Goal: Task Accomplishment & Management: Manage account settings

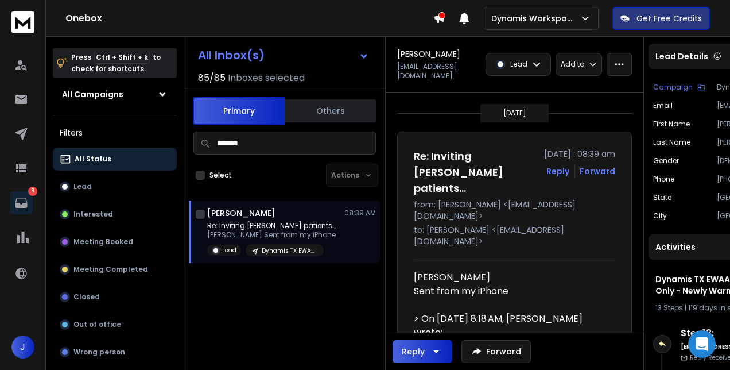
scroll to position [0, 79]
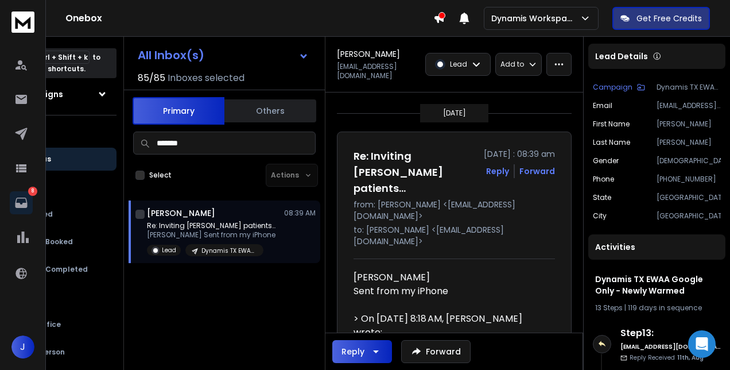
drag, startPoint x: 177, startPoint y: 148, endPoint x: 110, endPoint y: 160, distance: 68.8
click at [124, 157] on div "******* Select Actions [PERSON_NAME] 08:39 AM Re: Inviting [PERSON_NAME] patien…" at bounding box center [224, 233] width 201 height 212
drag, startPoint x: 26, startPoint y: 204, endPoint x: 28, endPoint y: 192, distance: 12.7
click at [26, 203] on icon at bounding box center [21, 202] width 12 height 10
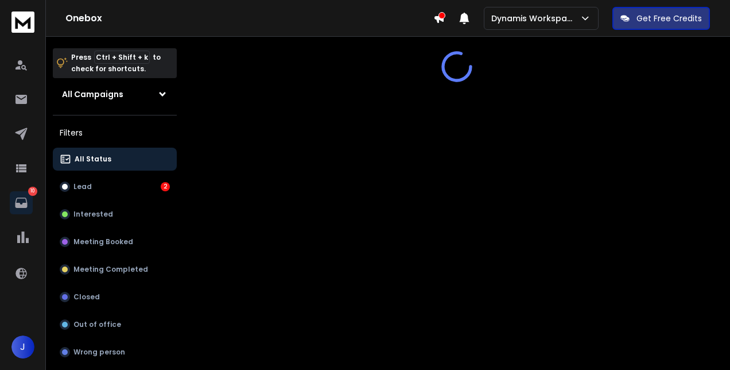
click at [132, 185] on button "Lead 2" at bounding box center [115, 186] width 124 height 23
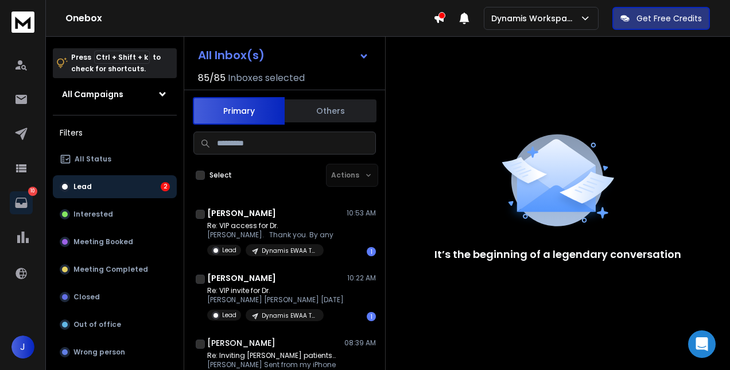
click at [247, 146] on input at bounding box center [284, 142] width 183 height 23
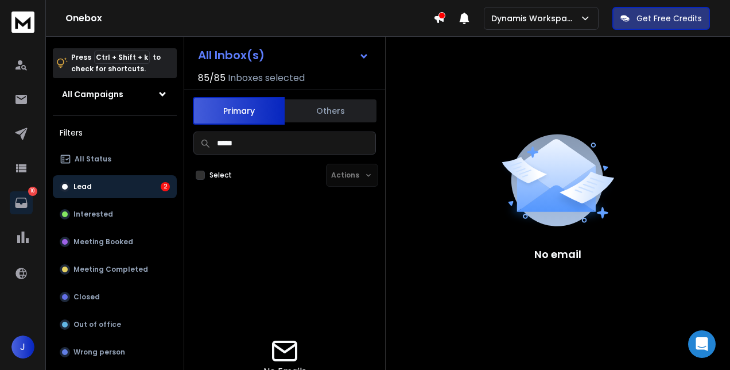
click at [263, 144] on input "*****" at bounding box center [284, 142] width 183 height 23
type input "*"
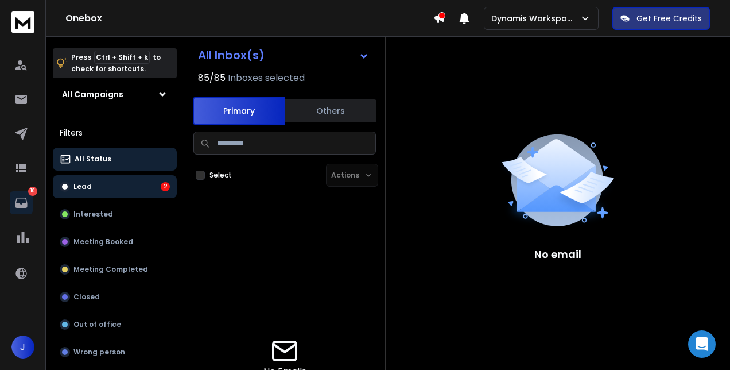
click at [119, 158] on button "All Status" at bounding box center [115, 159] width 124 height 23
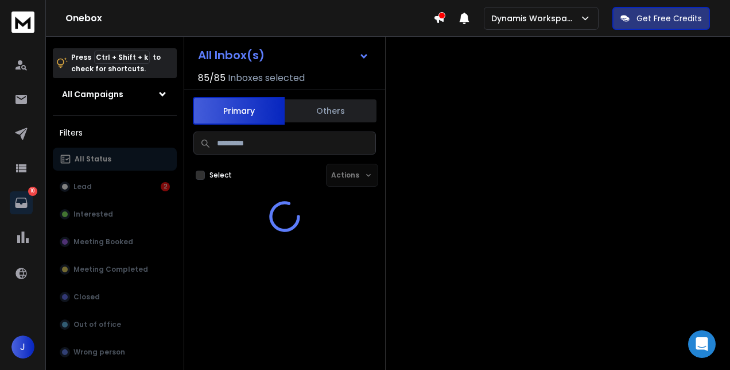
click at [274, 143] on input at bounding box center [284, 142] width 183 height 23
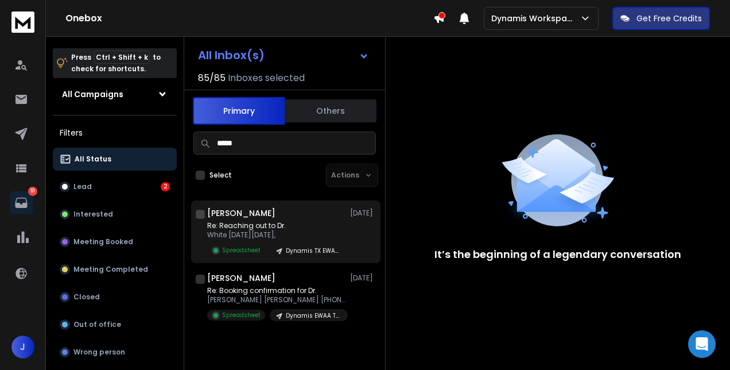
click at [339, 220] on div "[PERSON_NAME] [DATE] Re: Reaching out to [PERSON_NAME] [DATE][DATE], Spreadshee…" at bounding box center [291, 231] width 169 height 49
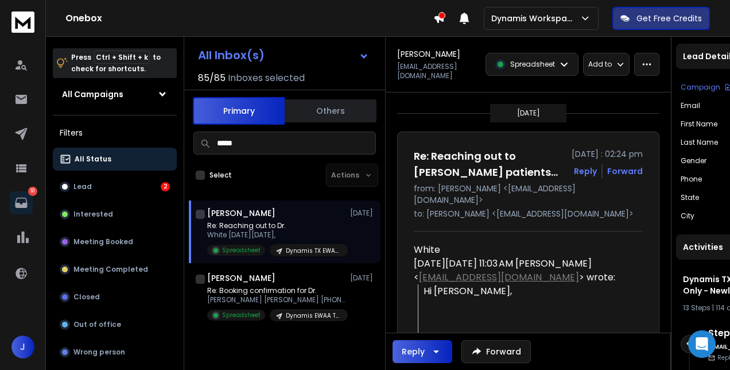
click at [247, 152] on input "*****" at bounding box center [284, 142] width 183 height 23
drag, startPoint x: 276, startPoint y: 155, endPoint x: 240, endPoint y: 170, distance: 38.6
click at [240, 170] on div "***** Select Actions [PERSON_NAME] [DATE] Re: Reaching out to [PERSON_NAME] [DA…" at bounding box center [284, 265] width 201 height 277
drag, startPoint x: 244, startPoint y: 145, endPoint x: 167, endPoint y: 142, distance: 76.9
click at [172, 142] on div "Press Ctrl + Shift + k to check for shortcuts. All Campaigns All Campaigns Filt…" at bounding box center [388, 222] width 684 height 370
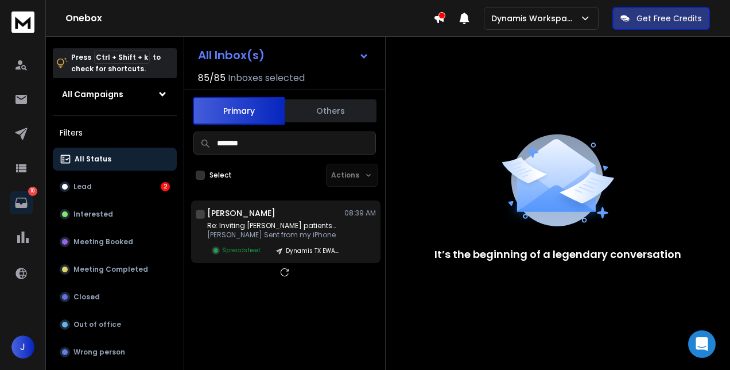
type input "*******"
click at [313, 222] on p "Re: Inviting [PERSON_NAME] patients…" at bounding box center [276, 225] width 138 height 9
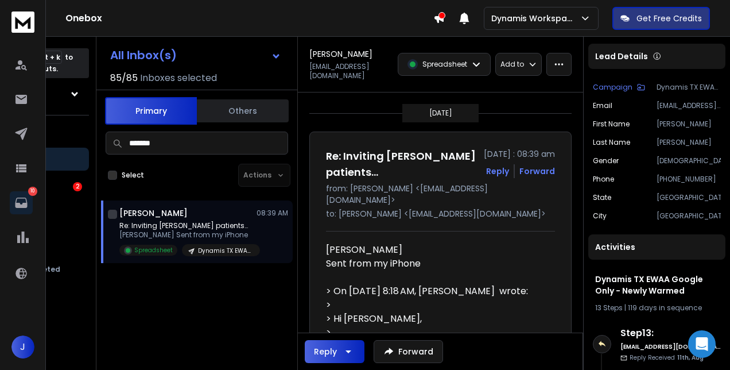
scroll to position [0, 106]
click at [665, 104] on p "[EMAIL_ADDRESS][DOMAIN_NAME]" at bounding box center [689, 105] width 64 height 9
drag, startPoint x: 168, startPoint y: 140, endPoint x: 83, endPoint y: 141, distance: 85.5
click at [101, 142] on div "*******" at bounding box center [197, 141] width 192 height 28
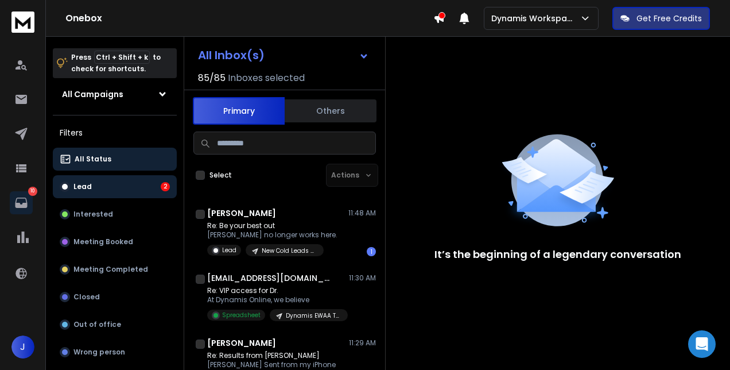
click at [111, 185] on button "Lead 2" at bounding box center [115, 186] width 124 height 23
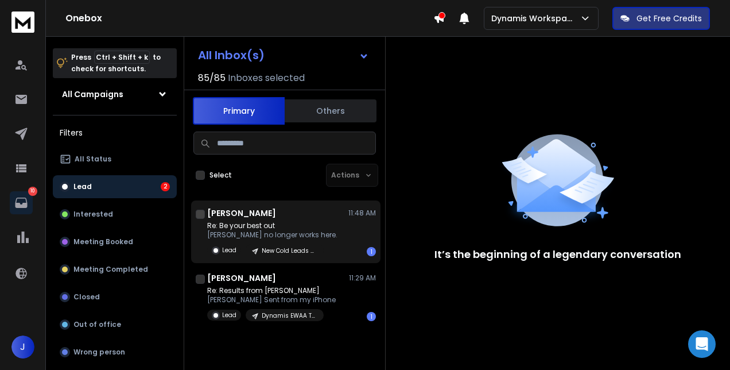
click at [323, 229] on div "Re: Be your best out [PERSON_NAME] no longer works here. Lead New Cold Leads - …" at bounding box center [291, 238] width 169 height 35
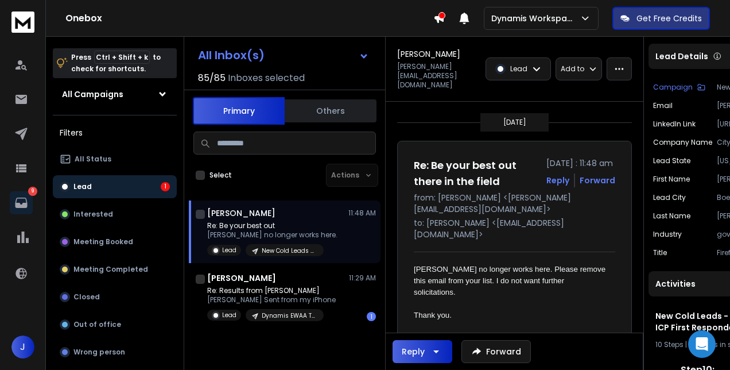
click at [625, 64] on icon "button" at bounding box center [619, 69] width 10 height 10
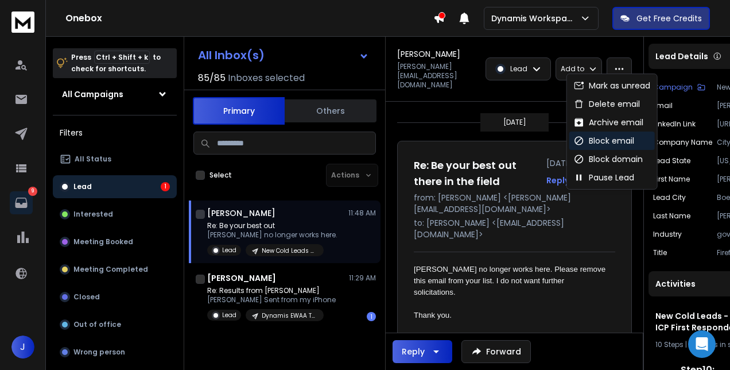
click at [608, 140] on div "Block email" at bounding box center [604, 140] width 60 height 11
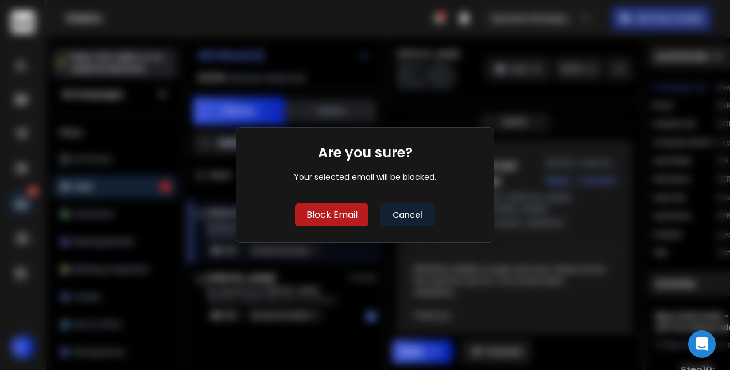
click at [302, 207] on button "Block Email" at bounding box center [331, 214] width 73 height 23
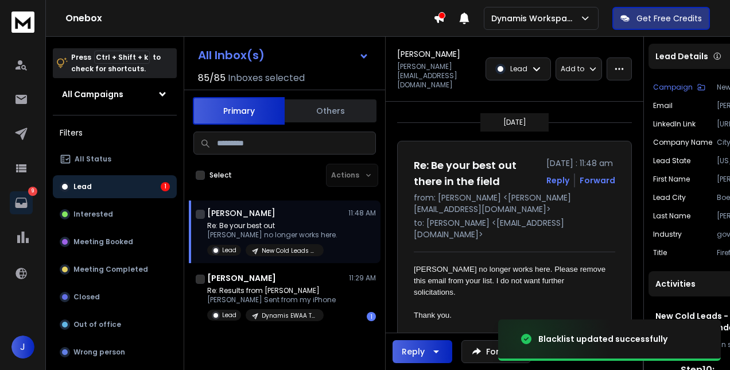
click at [625, 64] on icon "button" at bounding box center [619, 69] width 10 height 10
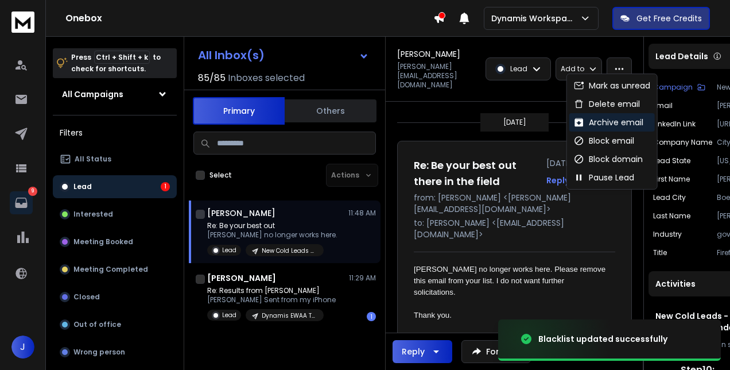
click at [602, 118] on div "Archive email" at bounding box center [608, 122] width 69 height 11
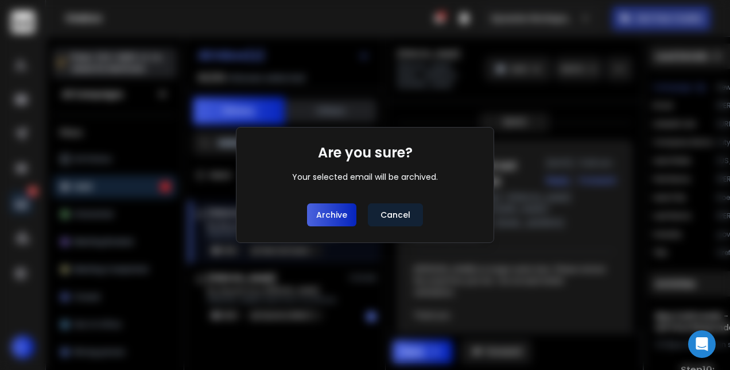
click at [327, 216] on p "archive" at bounding box center [331, 214] width 31 height 11
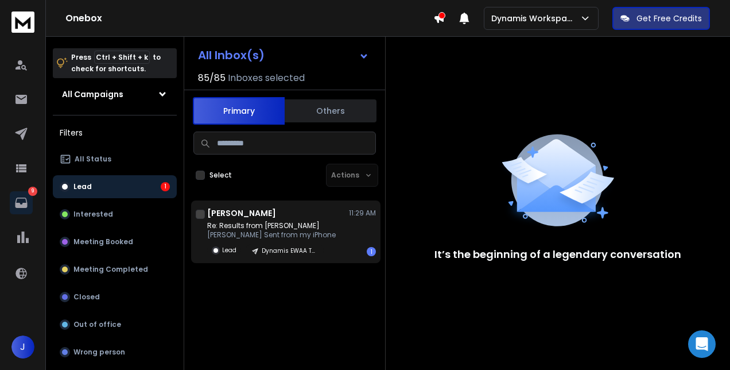
click at [340, 223] on div "Re: Results from [PERSON_NAME] [PERSON_NAME] Sent from my iPhone Lead Dynamis E…" at bounding box center [291, 238] width 169 height 35
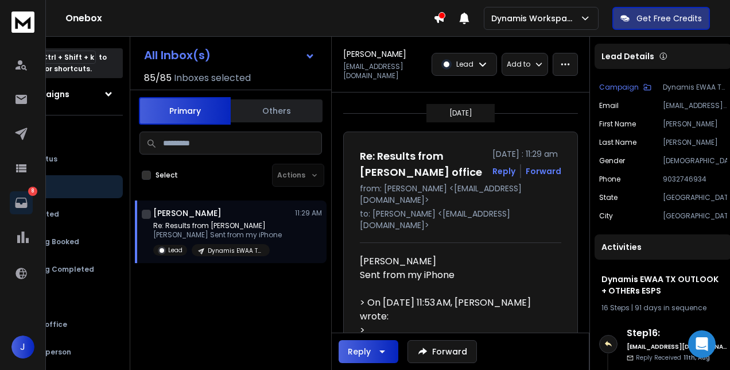
scroll to position [0, 112]
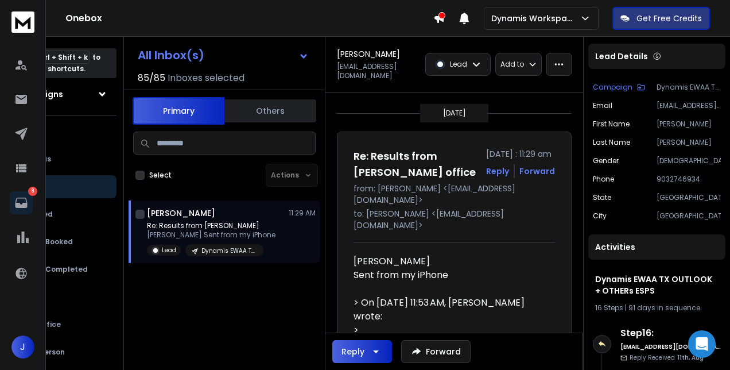
click at [657, 120] on p "[PERSON_NAME]" at bounding box center [689, 123] width 64 height 9
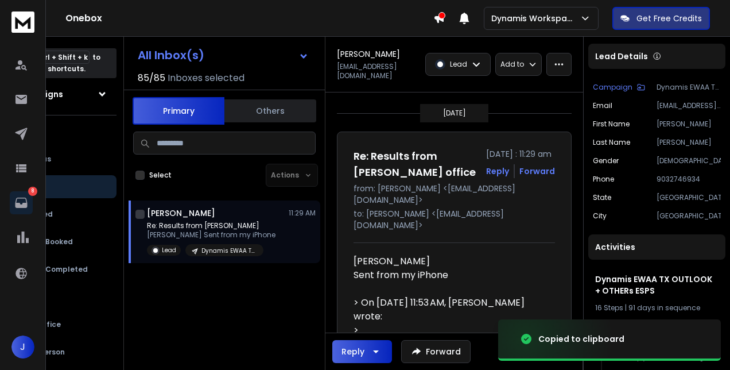
click at [657, 145] on p "[PERSON_NAME]" at bounding box center [689, 142] width 64 height 9
click at [680, 179] on p "9032746934" at bounding box center [689, 178] width 64 height 9
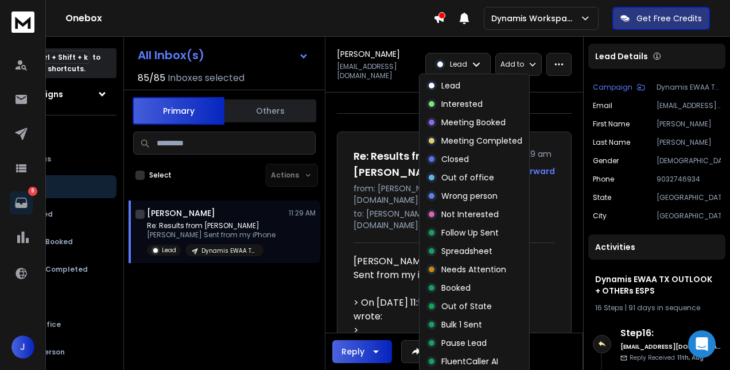
click at [467, 64] on div "Lead" at bounding box center [458, 64] width 64 height 22
click at [487, 256] on p "Spreadsheet" at bounding box center [466, 250] width 51 height 11
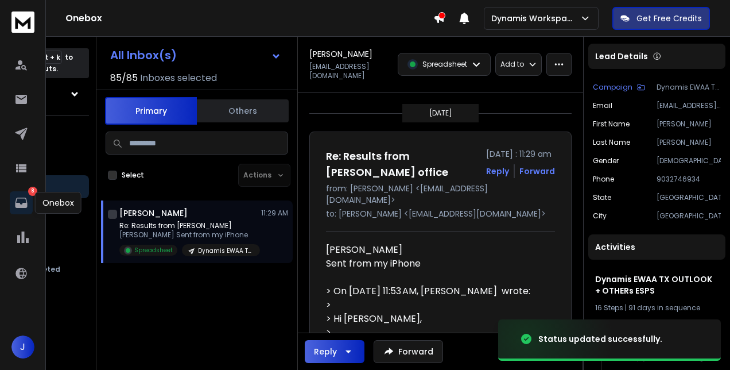
click at [20, 196] on icon at bounding box center [21, 203] width 14 height 14
